Goal: Information Seeking & Learning: Check status

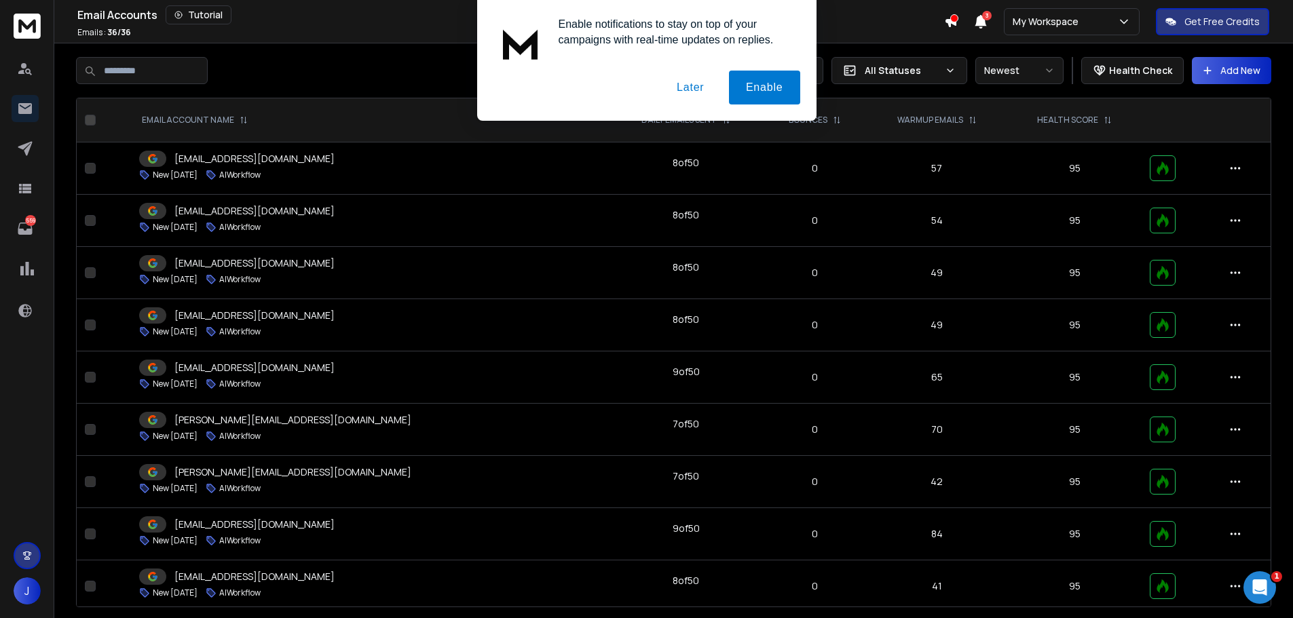
click at [690, 86] on button "Later" at bounding box center [690, 88] width 61 height 34
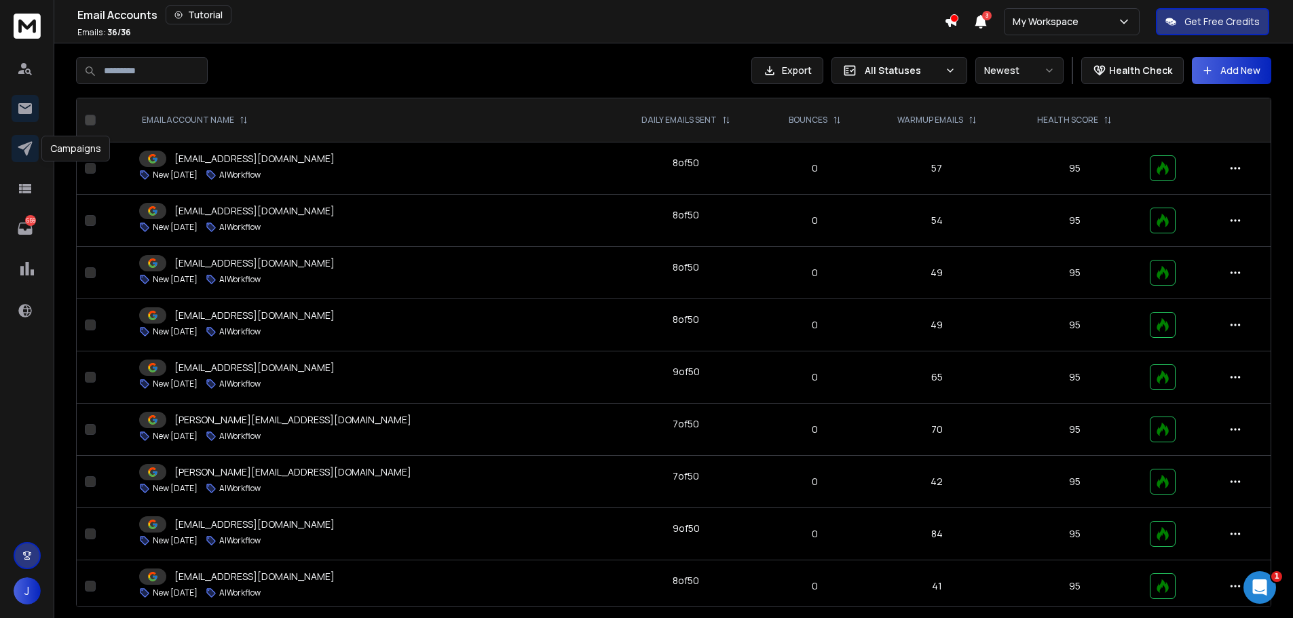
click at [24, 149] on icon at bounding box center [25, 149] width 14 height 14
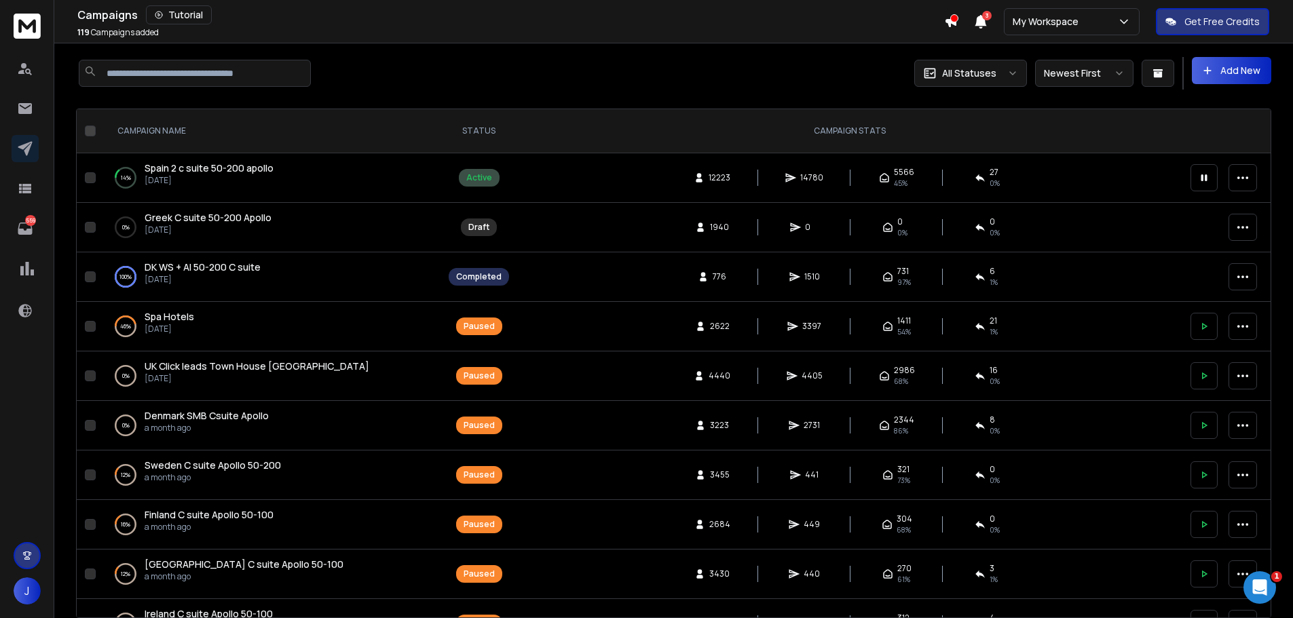
click at [230, 168] on span "Spain 2 c suite 50-200 apollo" at bounding box center [209, 168] width 129 height 13
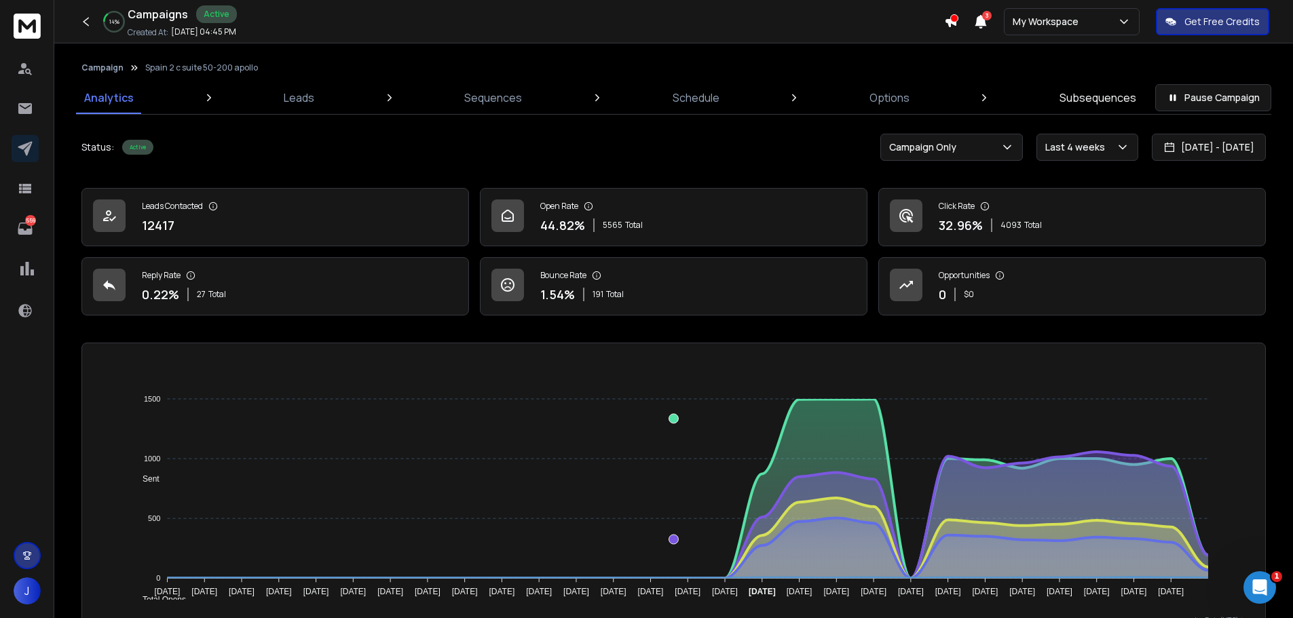
click at [1127, 101] on p "Subsequences" at bounding box center [1097, 98] width 77 height 16
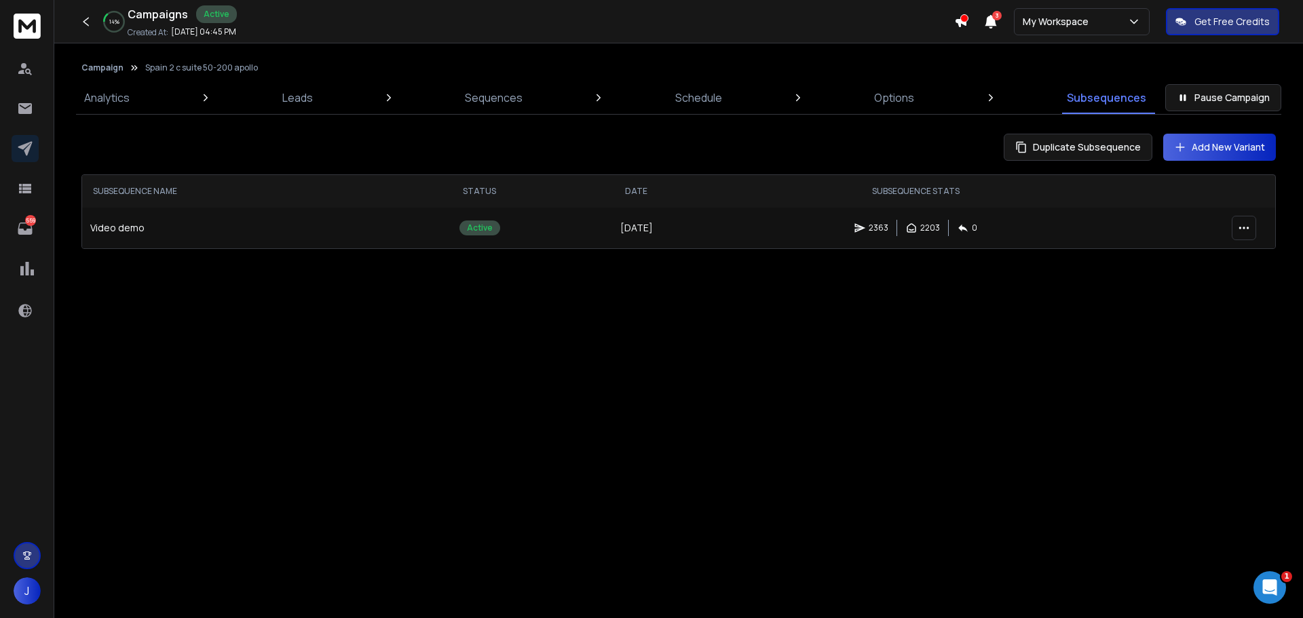
click at [126, 224] on td "Video demo" at bounding box center [239, 228] width 314 height 41
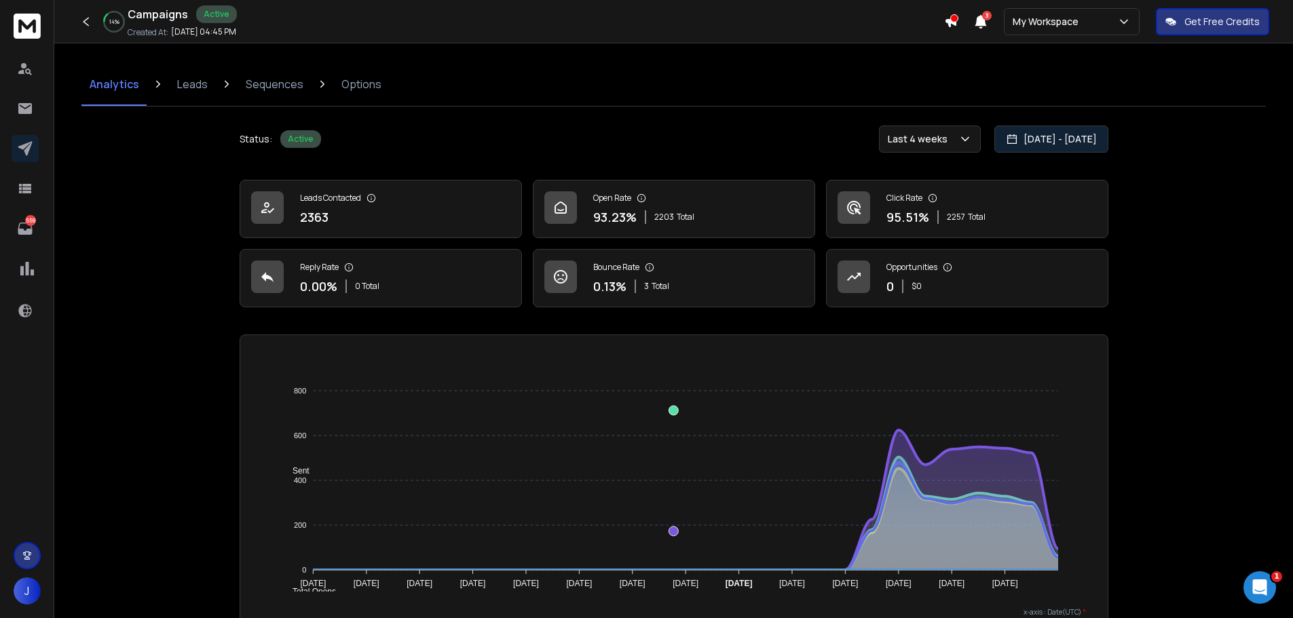
click at [1032, 138] on button "[DATE] - [DATE]" at bounding box center [1051, 139] width 114 height 27
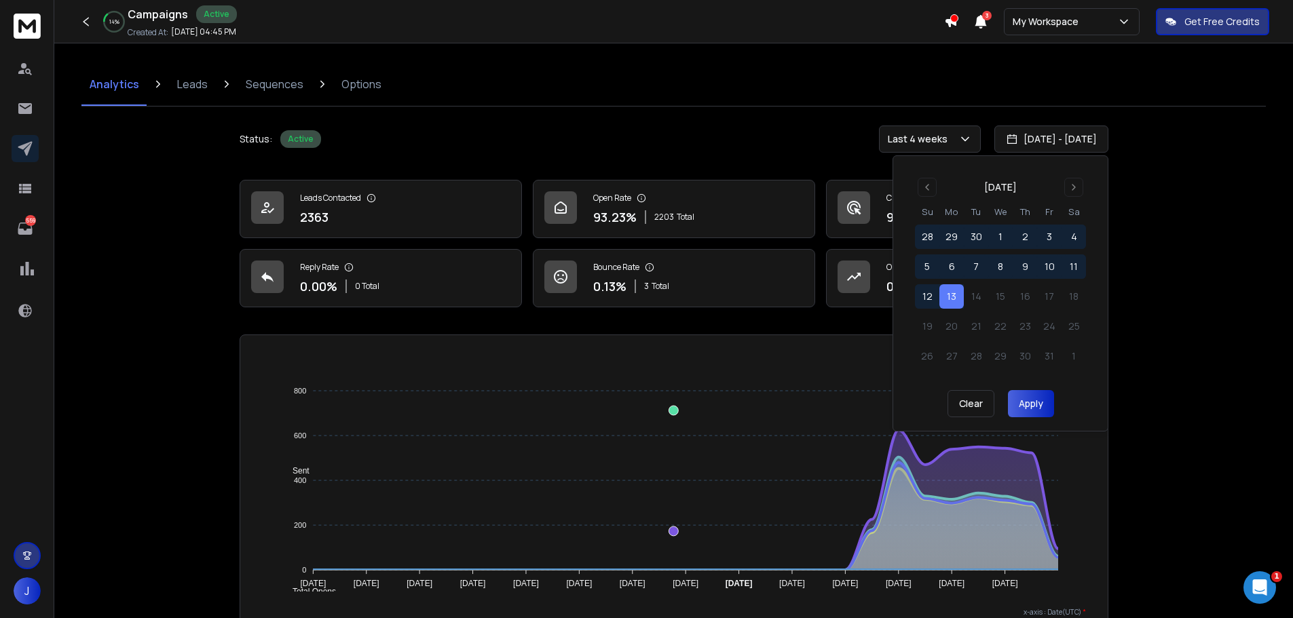
click at [1070, 264] on button "11" at bounding box center [1073, 267] width 24 height 24
click at [956, 299] on button "13" at bounding box center [951, 296] width 24 height 24
click at [1049, 267] on button "10" at bounding box center [1049, 267] width 24 height 24
click at [1028, 402] on button "Apply" at bounding box center [1031, 403] width 46 height 27
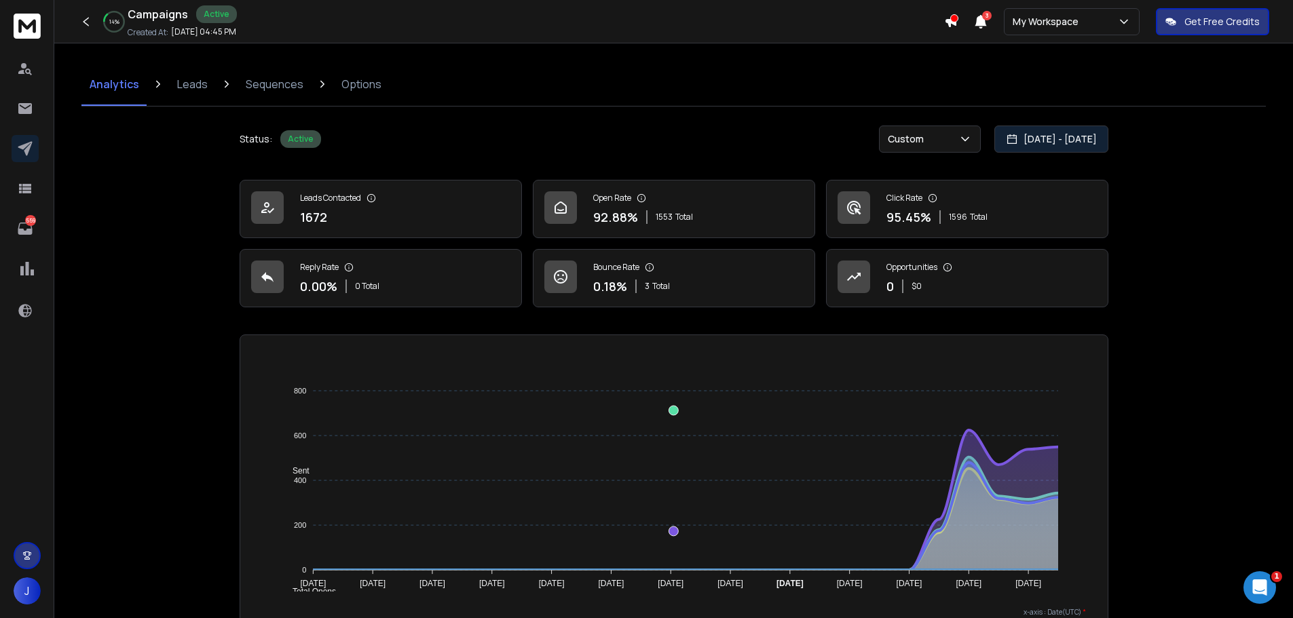
click at [1023, 135] on button "[DATE] - [DATE]" at bounding box center [1051, 139] width 114 height 27
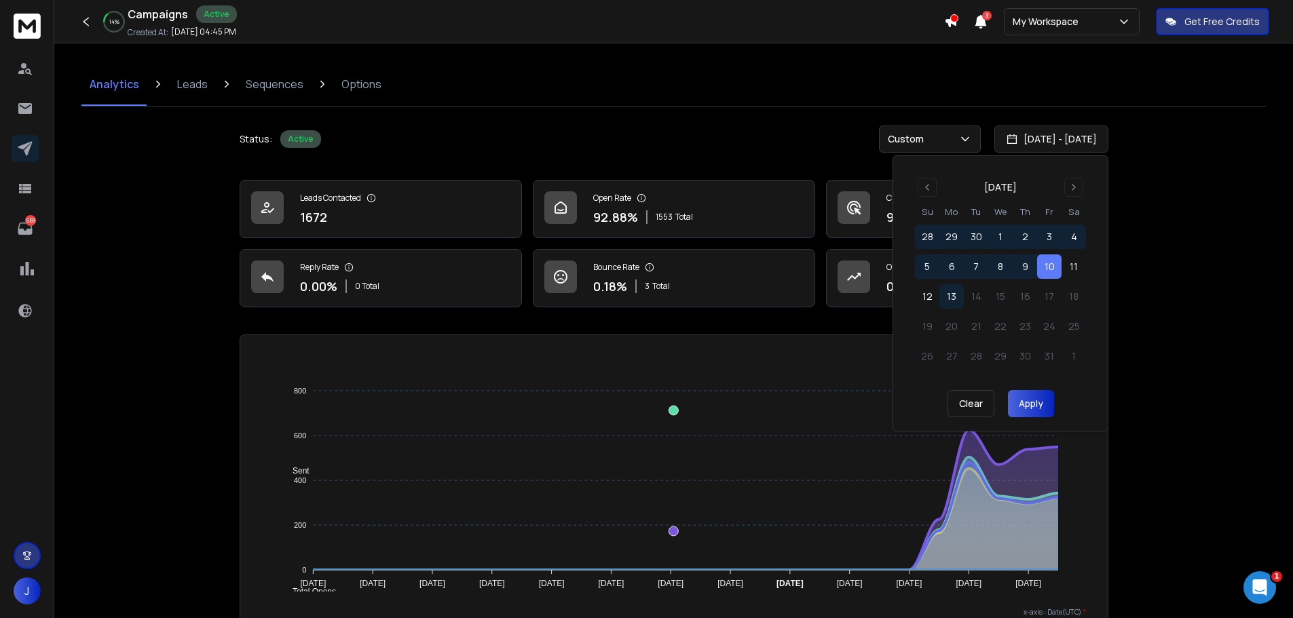
click at [950, 297] on button "13" at bounding box center [951, 296] width 24 height 24
click at [1030, 396] on button "Apply" at bounding box center [1031, 403] width 46 height 27
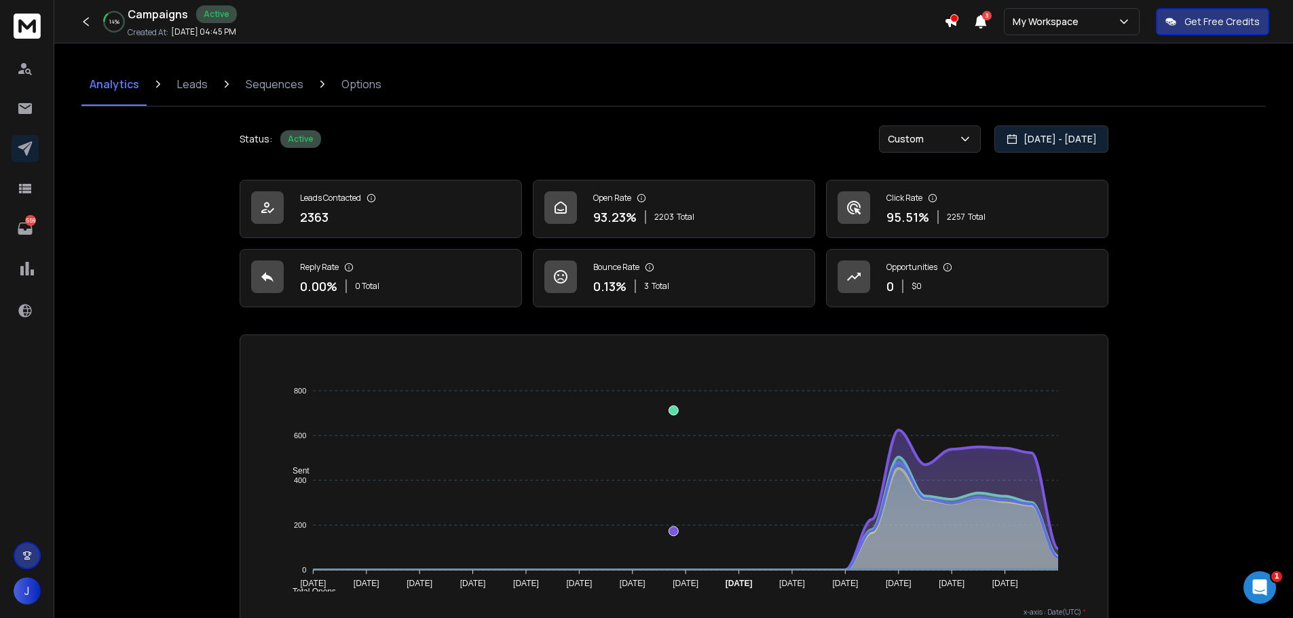
click at [1006, 135] on icon "button" at bounding box center [1012, 139] width 12 height 12
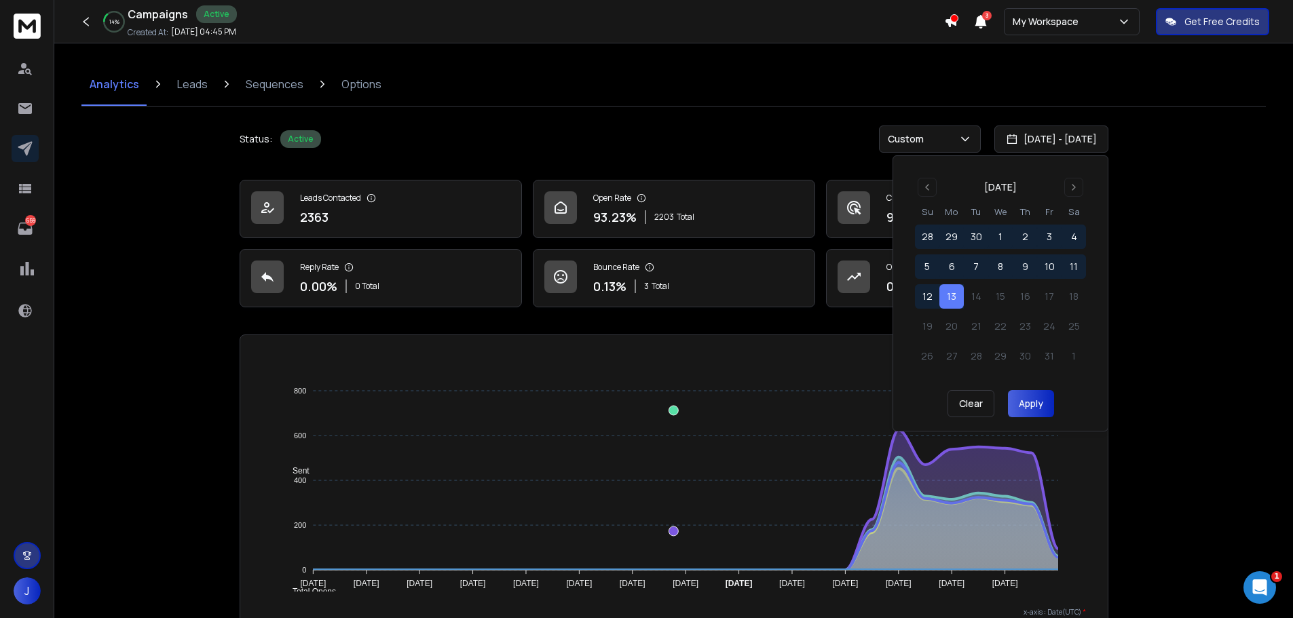
click at [1015, 235] on button "2" at bounding box center [1025, 237] width 24 height 24
click at [928, 188] on icon "Go to previous month" at bounding box center [927, 187] width 11 height 11
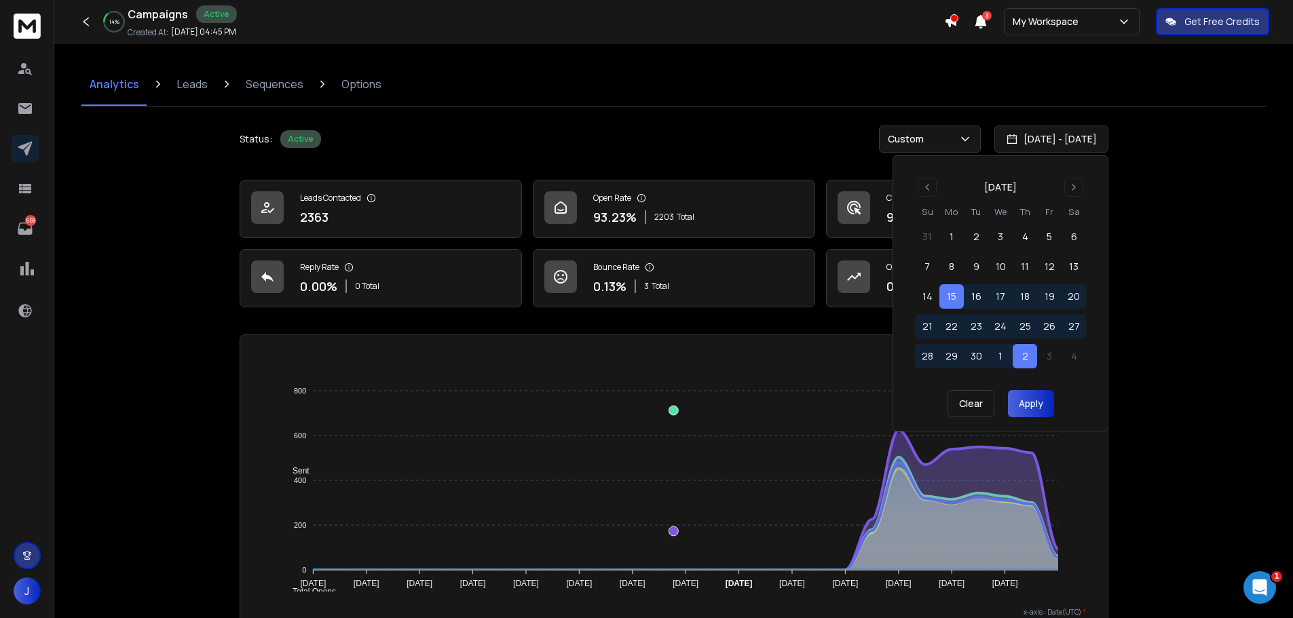
click at [1023, 355] on button "2" at bounding box center [1025, 356] width 24 height 24
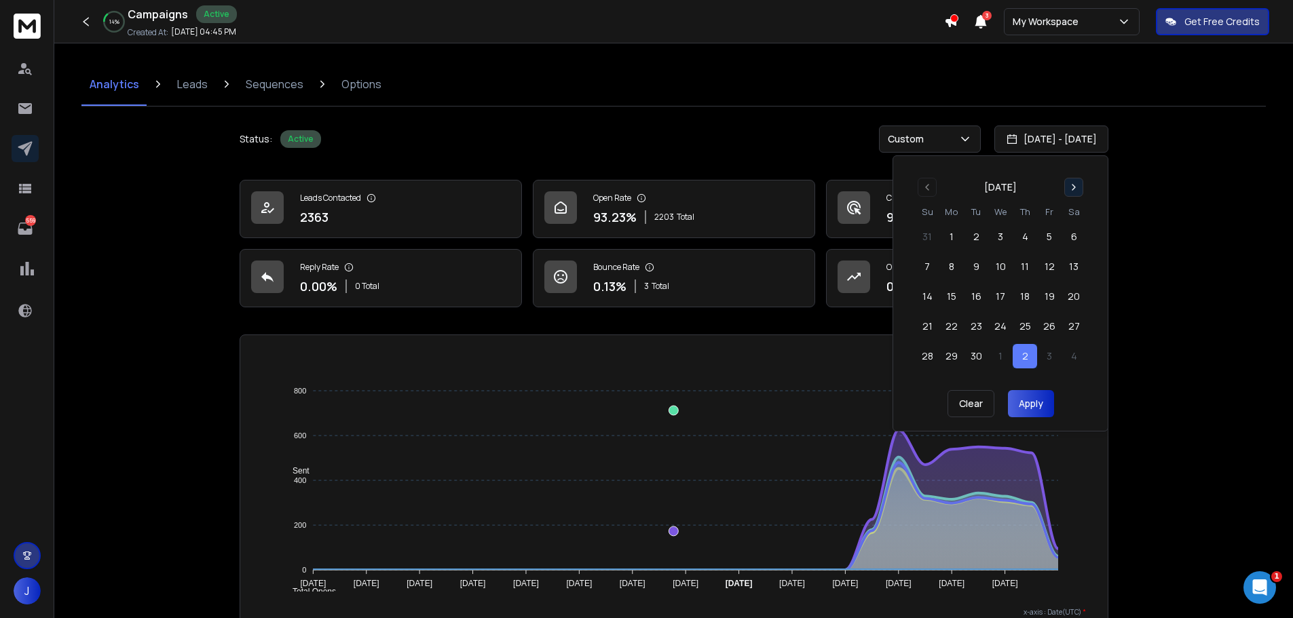
click at [1072, 187] on icon "Go to next month" at bounding box center [1073, 187] width 11 height 11
click at [1048, 264] on button "10" at bounding box center [1049, 267] width 24 height 24
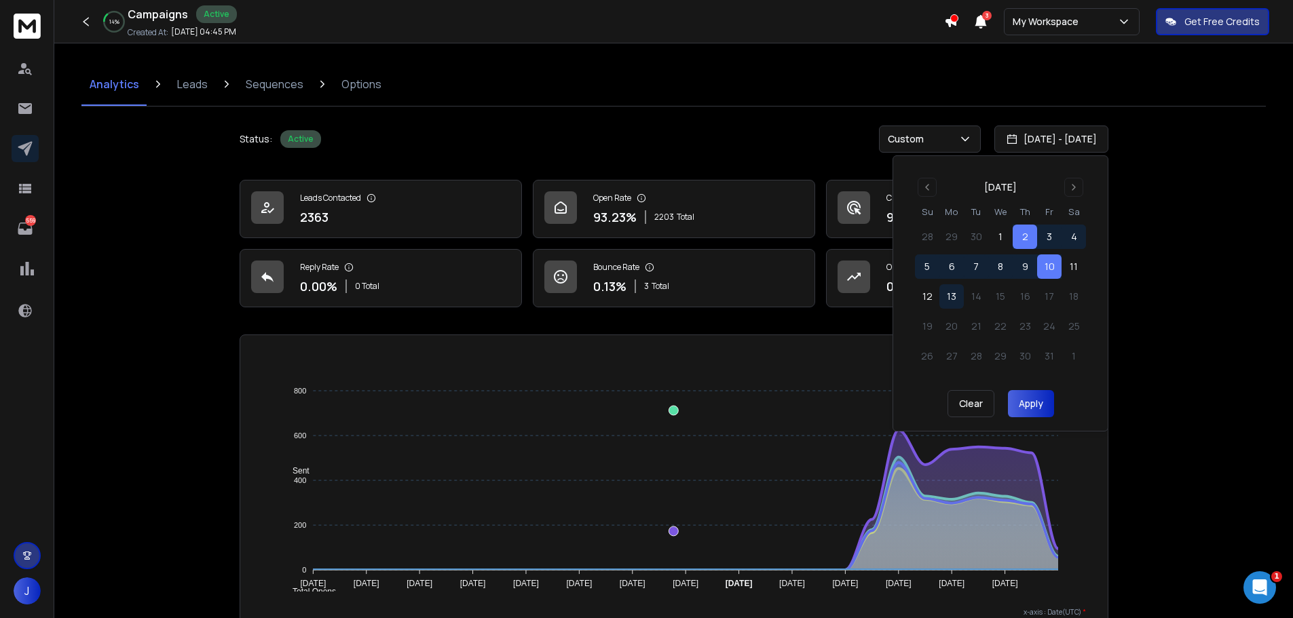
click at [1048, 264] on button "10" at bounding box center [1049, 267] width 24 height 24
click at [951, 296] on button "13" at bounding box center [951, 296] width 24 height 24
click at [1028, 399] on button "Apply" at bounding box center [1031, 403] width 46 height 27
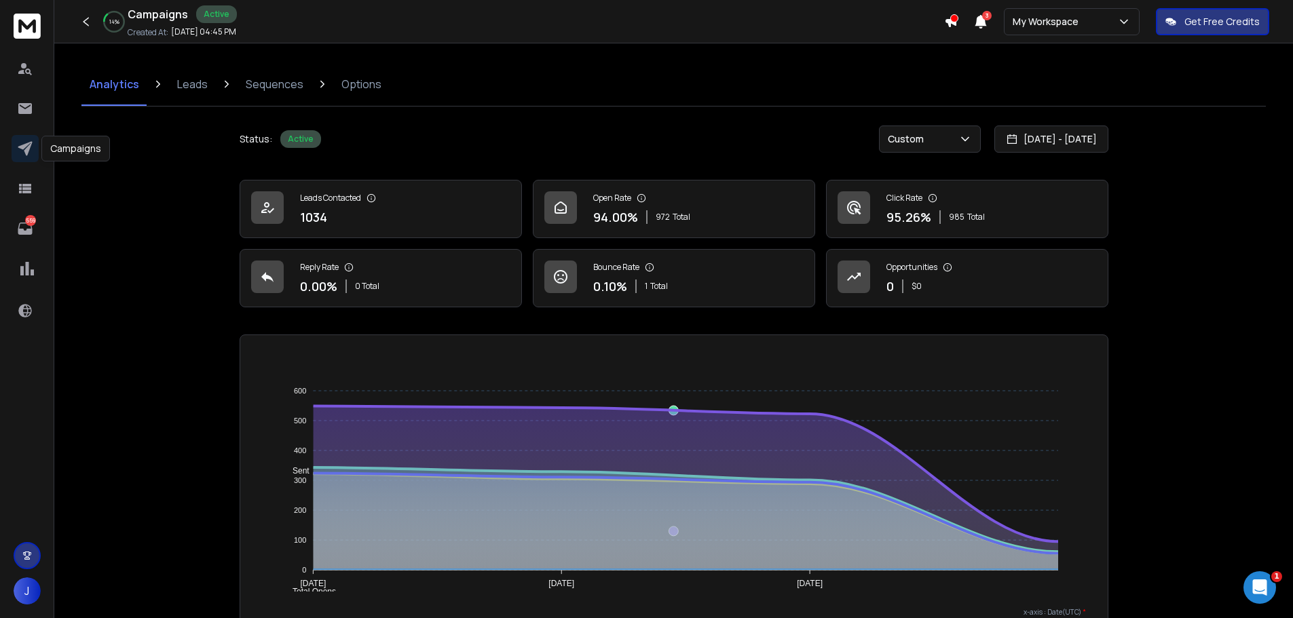
click at [22, 146] on icon at bounding box center [25, 149] width 14 height 14
